Goal: Navigation & Orientation: Find specific page/section

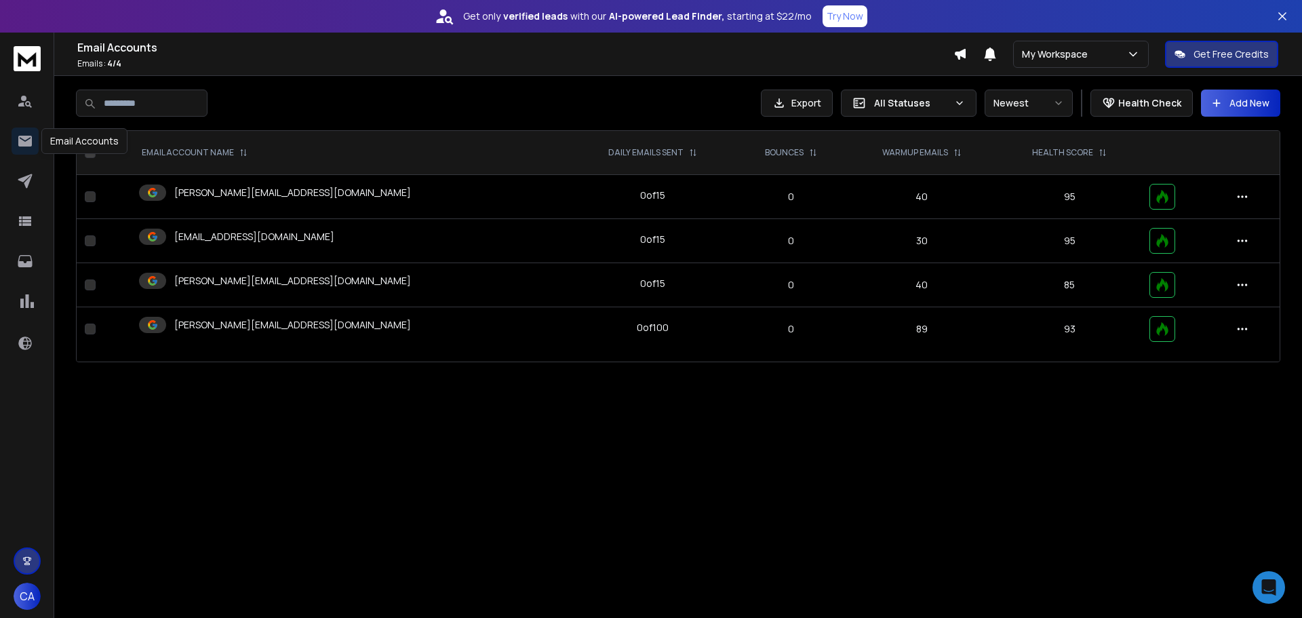
click at [27, 143] on icon at bounding box center [25, 141] width 14 height 11
click at [28, 181] on icon at bounding box center [25, 181] width 14 height 14
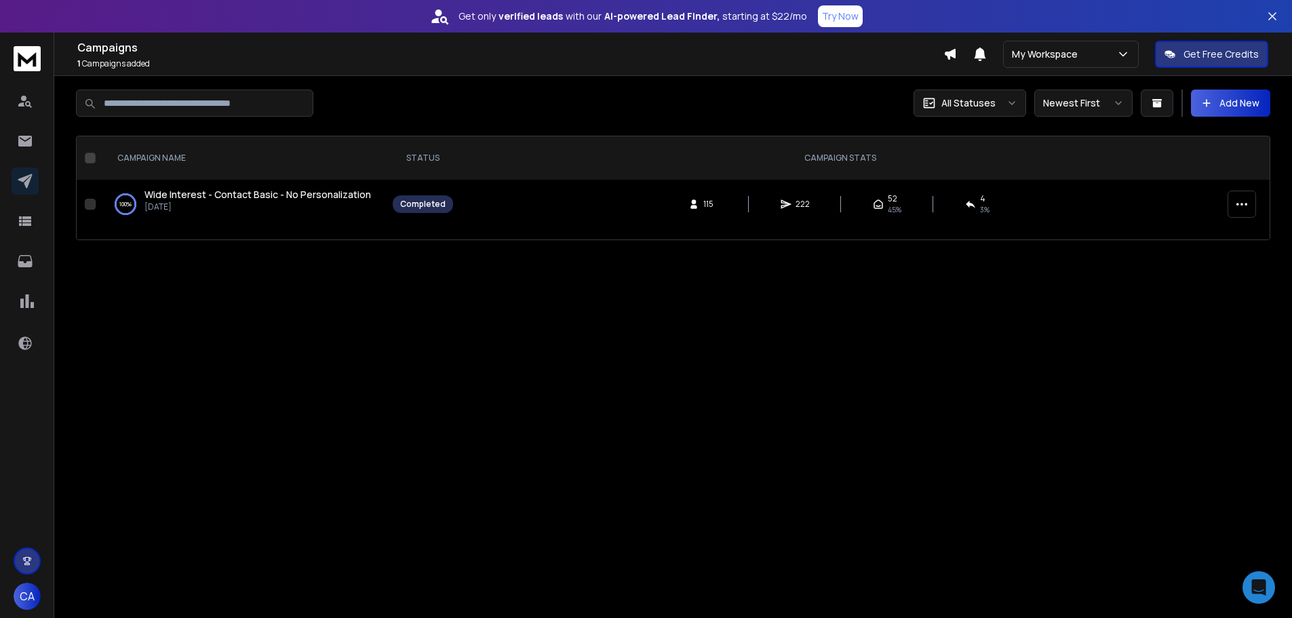
click at [772, 213] on div "115 222 52 45 % 4 3 %" at bounding box center [840, 204] width 339 height 22
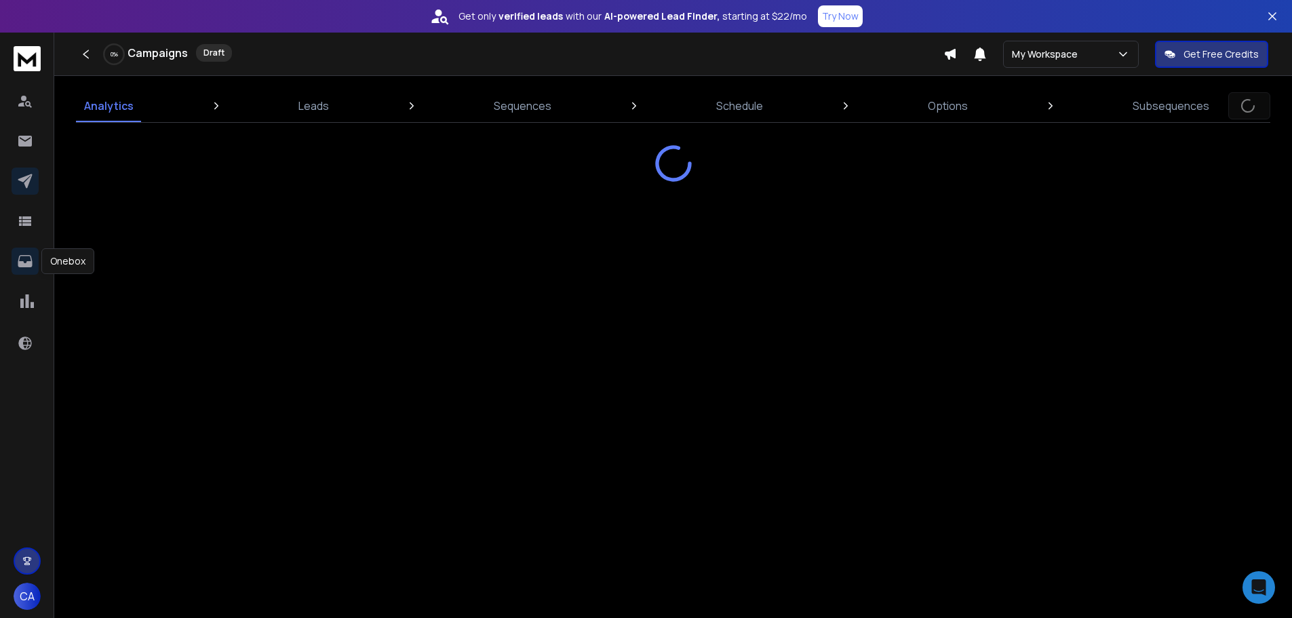
click at [31, 269] on icon at bounding box center [25, 261] width 16 height 16
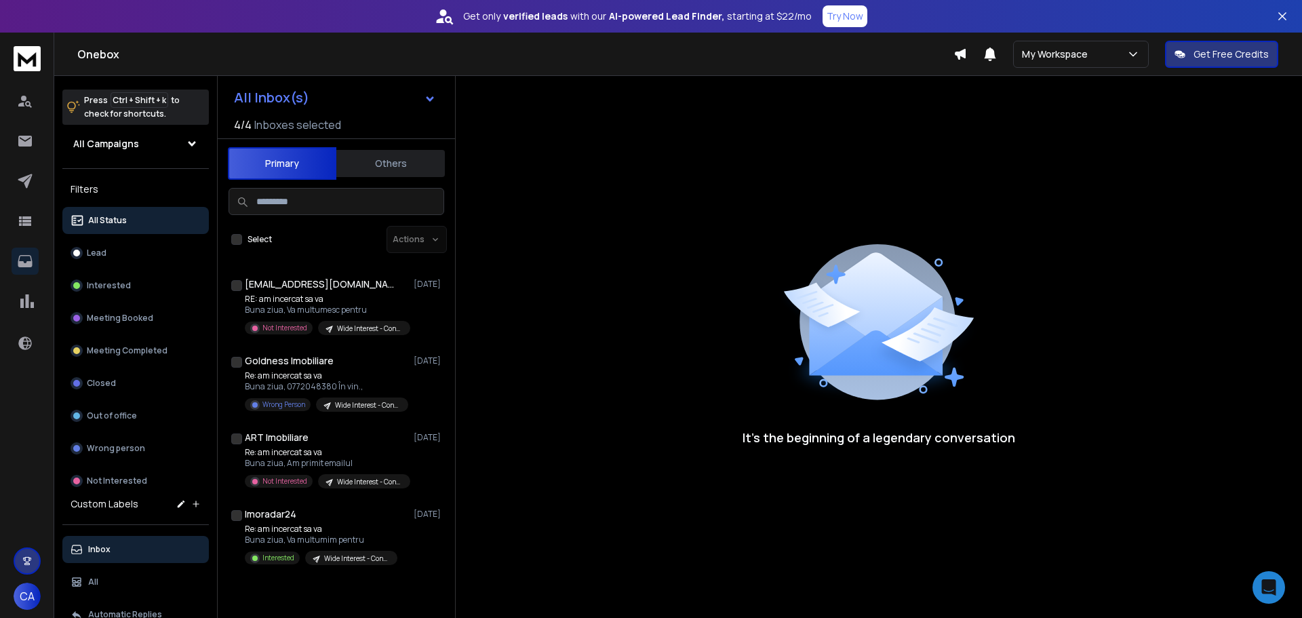
click at [399, 182] on div "Primary Others Select Actions [EMAIL_ADDRESS][DOMAIN_NAME] [DATE] RE: am incerc…" at bounding box center [336, 433] width 237 height 567
click at [411, 169] on button "Others" at bounding box center [390, 164] width 108 height 30
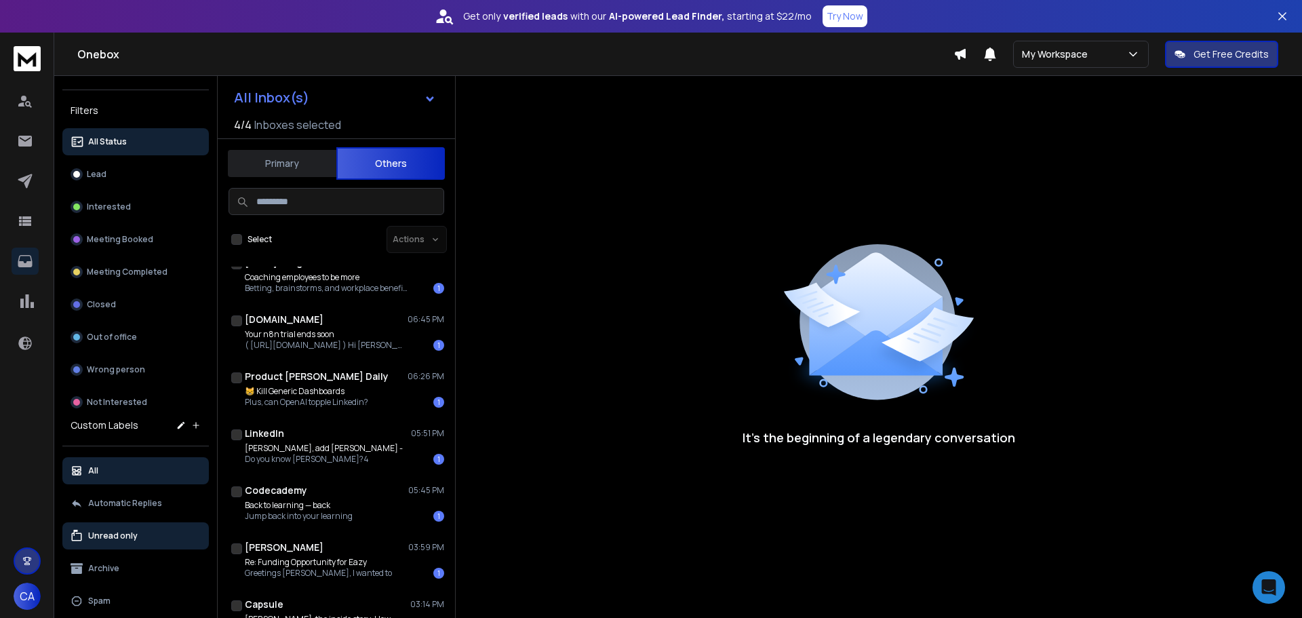
scroll to position [96, 0]
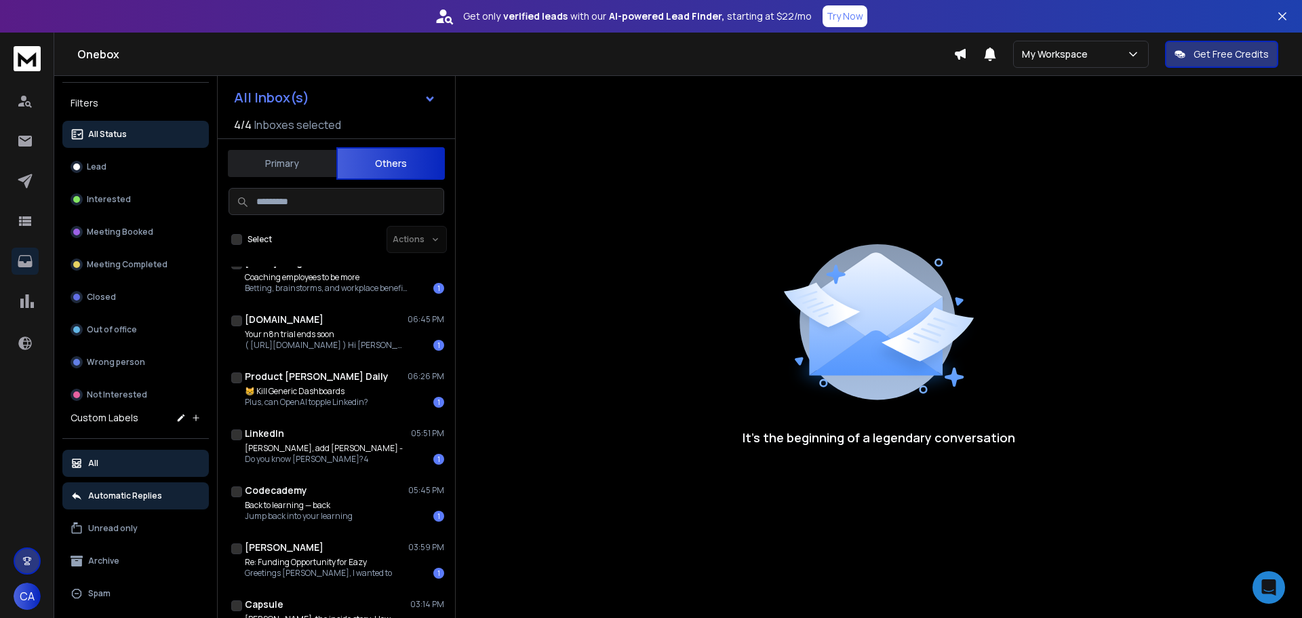
click at [128, 495] on button "Automatic Replies" at bounding box center [135, 495] width 146 height 27
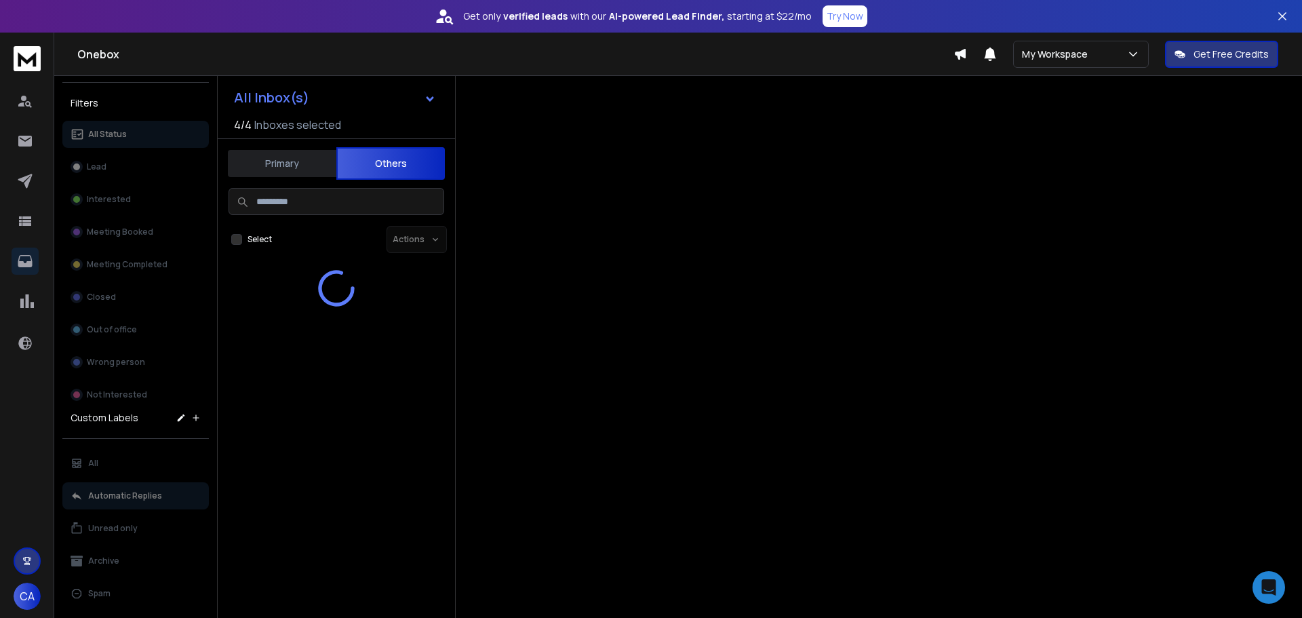
scroll to position [0, 0]
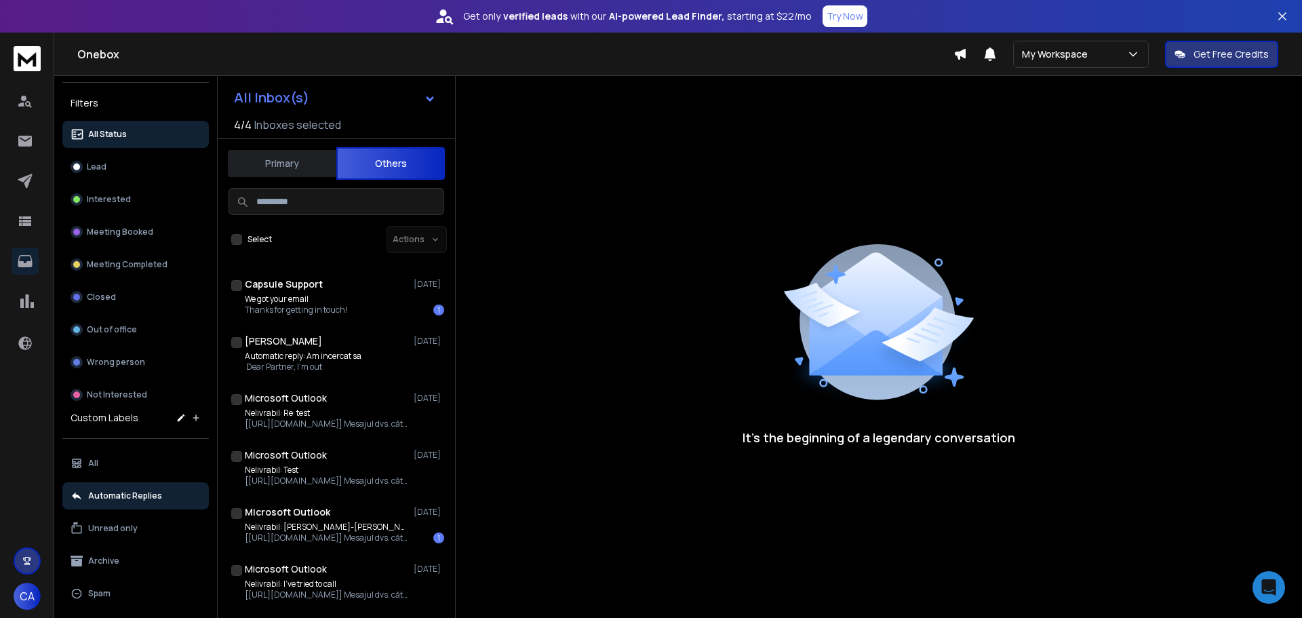
click at [313, 268] on div "Capsule Support [DATE] We got your email Thanks for getting in touch! 1 [PERSON…" at bounding box center [336, 494] width 237 height 457
click at [317, 287] on h1 "Capsule Support" at bounding box center [284, 284] width 78 height 14
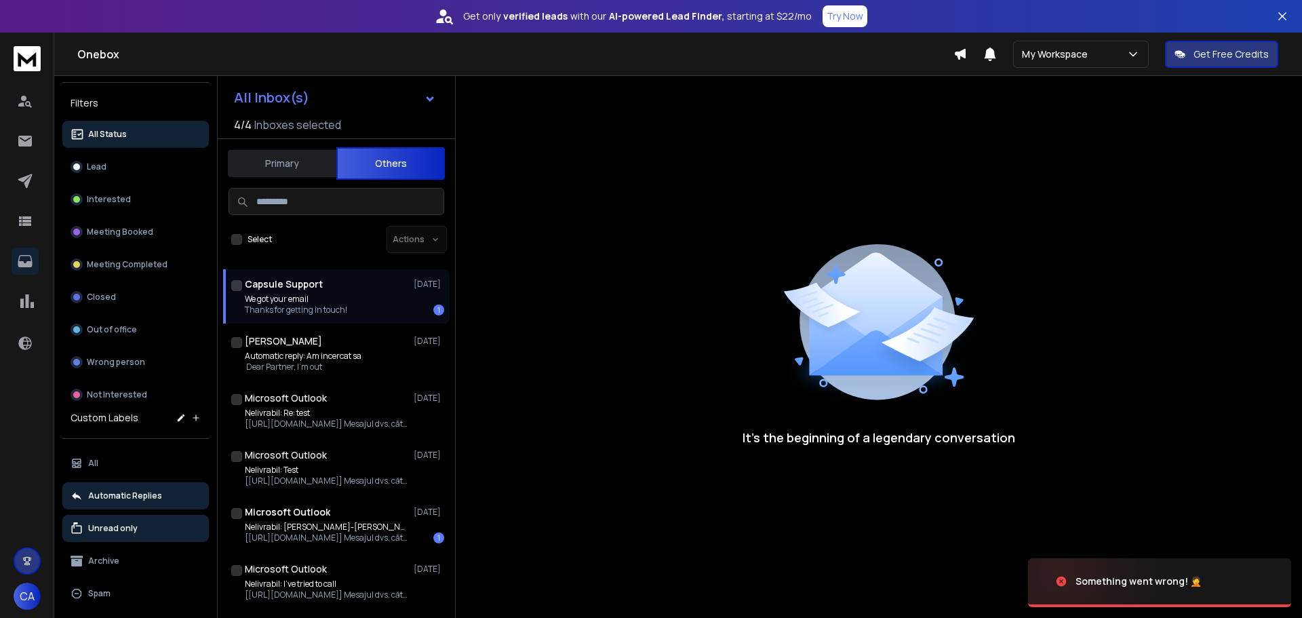
click at [131, 524] on div "Unread only" at bounding box center [104, 528] width 67 height 16
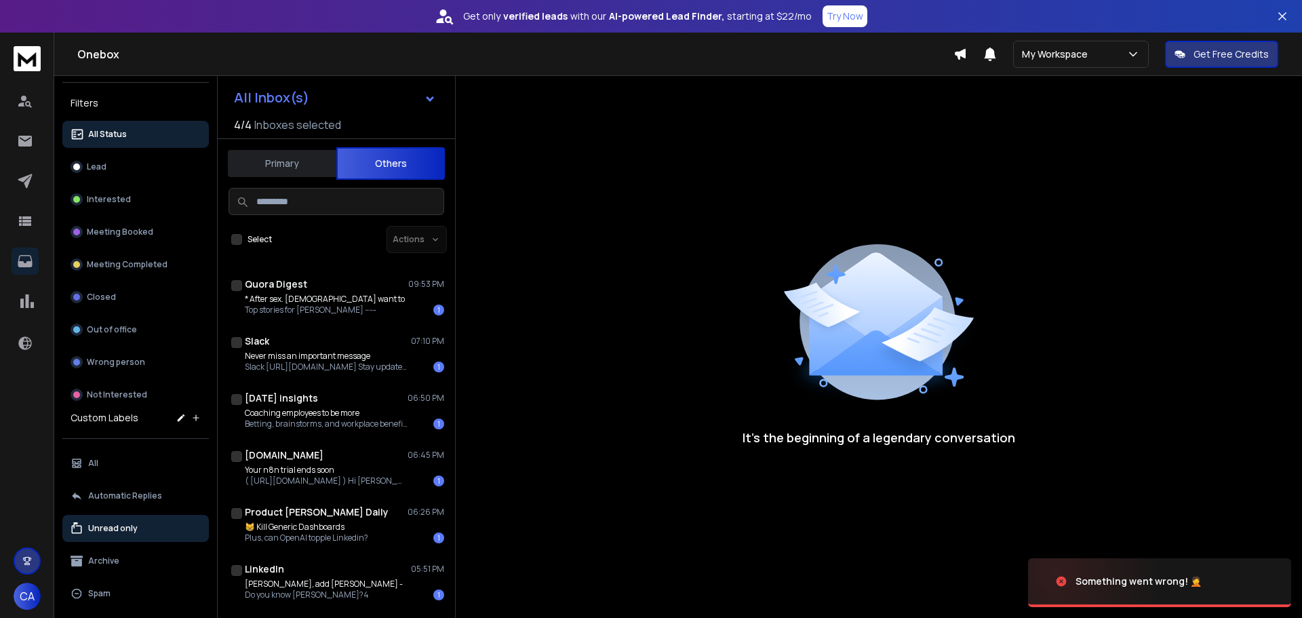
click at [142, 554] on button "Archive" at bounding box center [135, 560] width 146 height 27
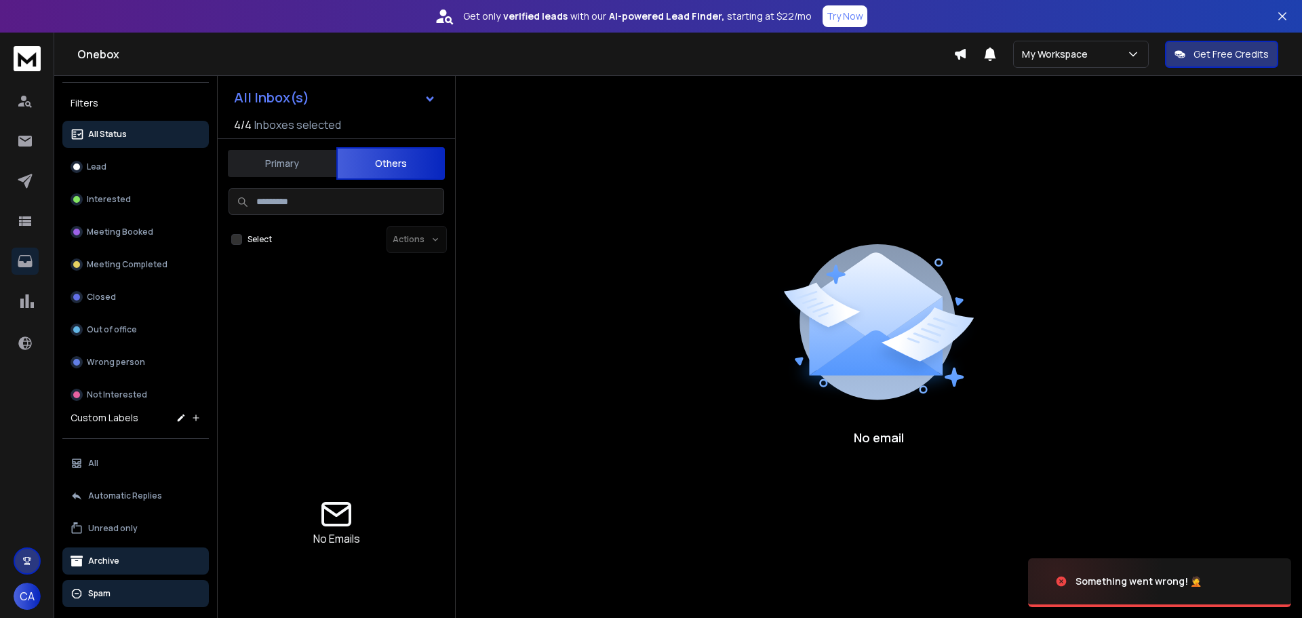
click at [137, 580] on button "Spam" at bounding box center [135, 593] width 146 height 27
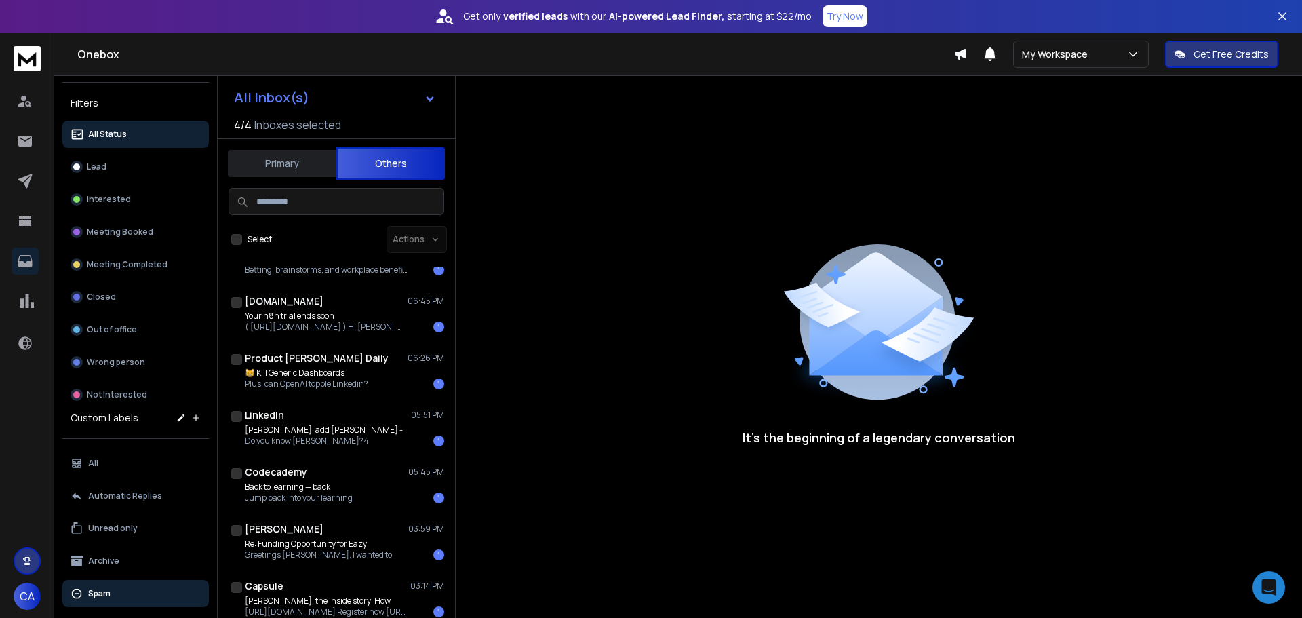
scroll to position [407, 0]
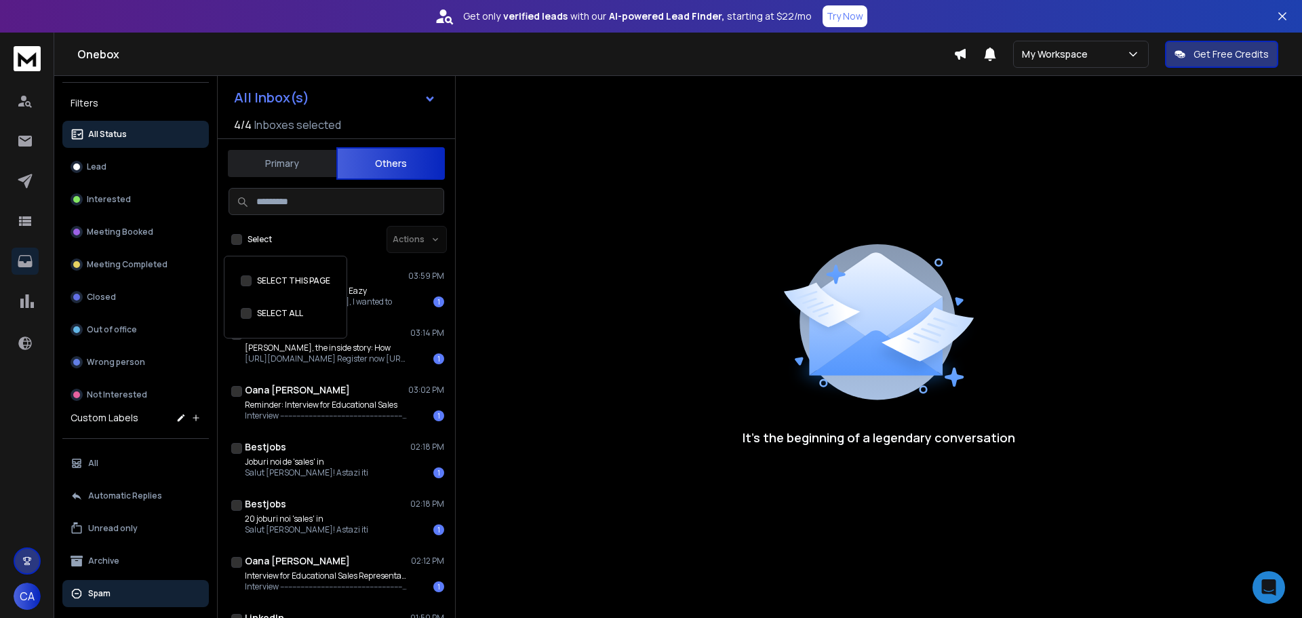
click at [279, 172] on button "Primary" at bounding box center [282, 164] width 108 height 30
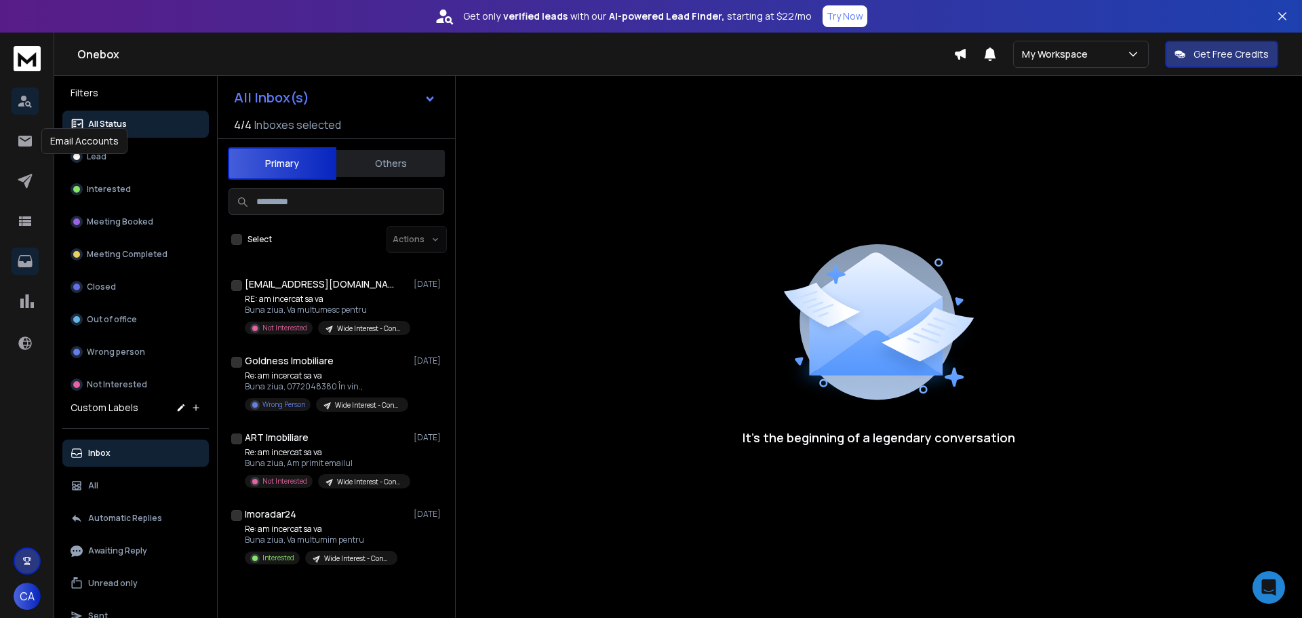
click at [27, 93] on icon at bounding box center [25, 101] width 16 height 16
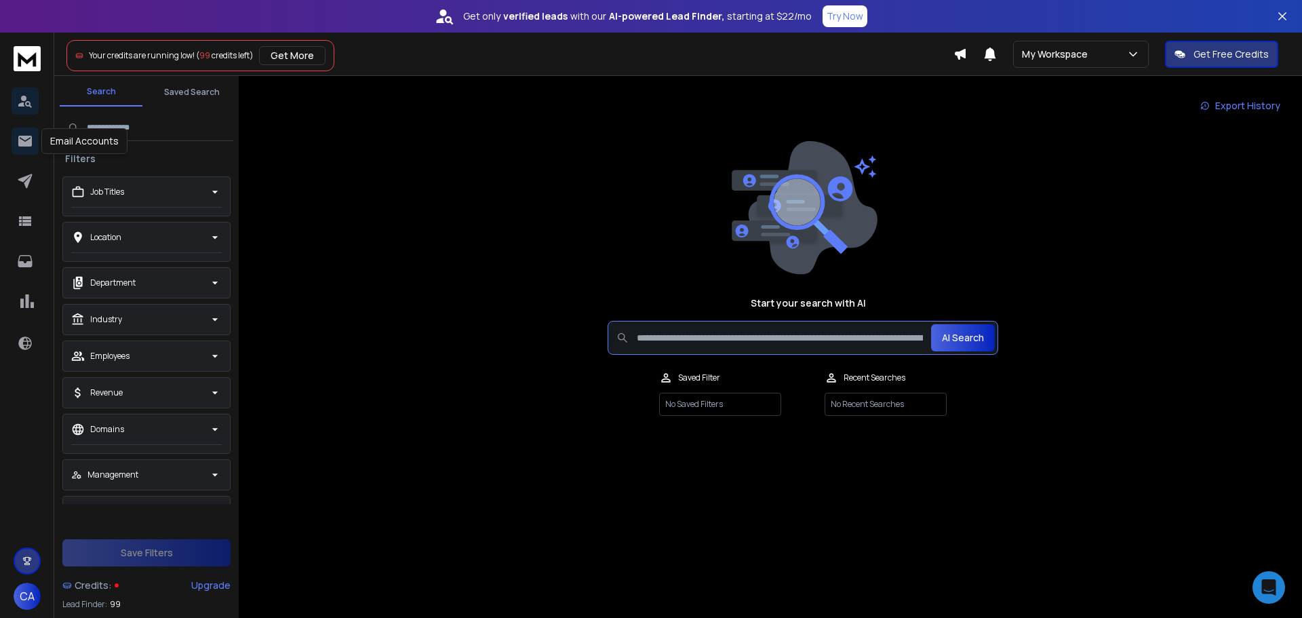
click at [28, 145] on icon at bounding box center [25, 141] width 14 height 11
